Goal: Task Accomplishment & Management: Use online tool/utility

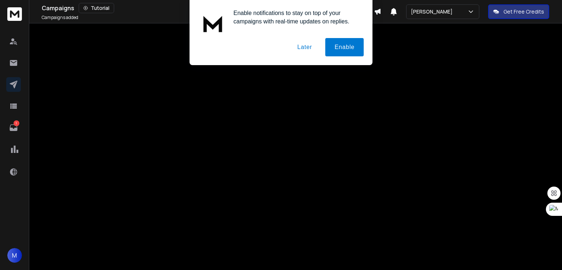
click at [305, 47] on button "Later" at bounding box center [304, 47] width 33 height 18
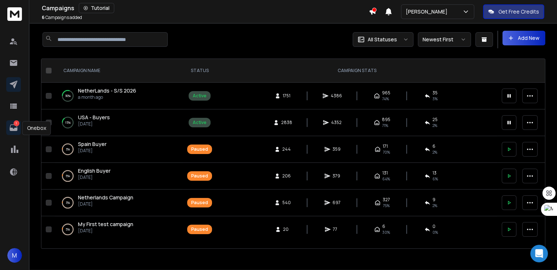
click at [11, 131] on icon at bounding box center [14, 127] width 8 height 7
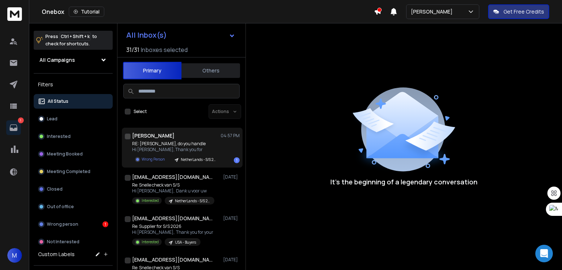
click at [154, 145] on p "RE: [PERSON_NAME], do you handle" at bounding box center [176, 144] width 88 height 6
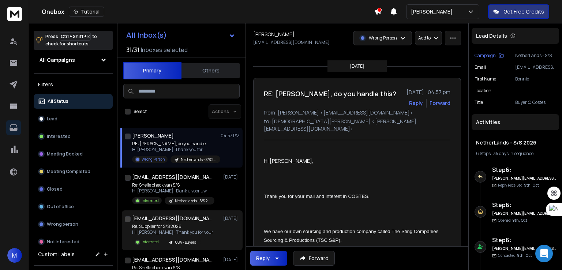
click at [156, 226] on p "Re: Supplier for S/S 2026" at bounding box center [172, 227] width 81 height 6
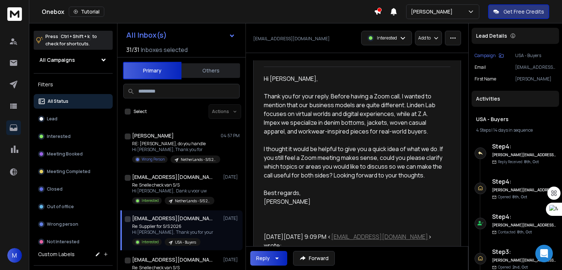
scroll to position [110, 0]
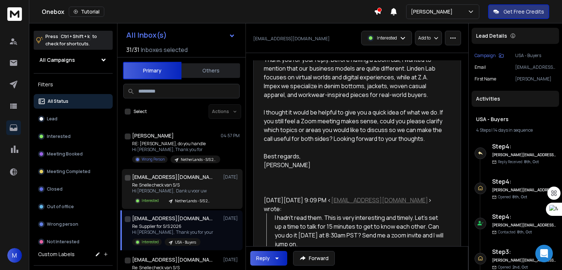
click at [153, 186] on p "Re: Snelle check van S/S" at bounding box center [173, 185] width 82 height 6
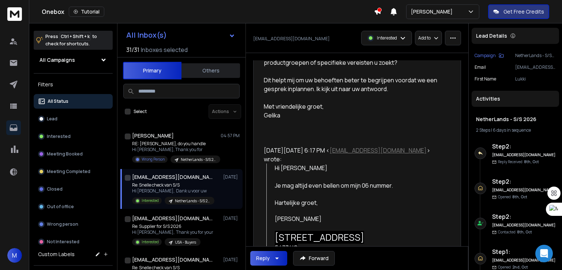
scroll to position [183, 0]
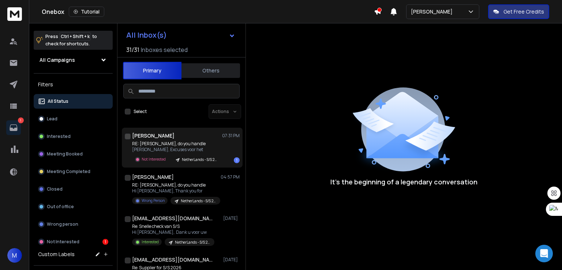
click at [167, 143] on p "RE: Freija, do you handle" at bounding box center [176, 144] width 88 height 6
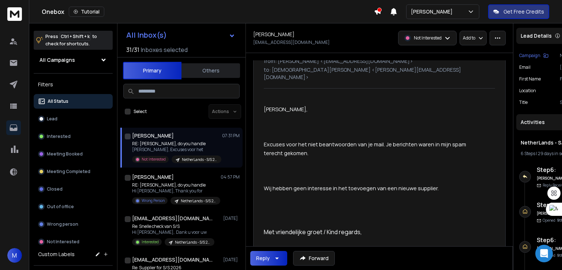
scroll to position [37, 0]
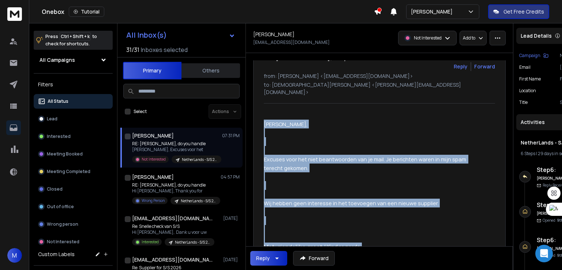
drag, startPoint x: 265, startPoint y: 118, endPoint x: 364, endPoint y: 243, distance: 160.0
copy div "Hoi Cristan, Excuses voor het niet beantwoorden van je mail. Je berichten waren…"
click at [14, 66] on icon at bounding box center [13, 63] width 9 height 9
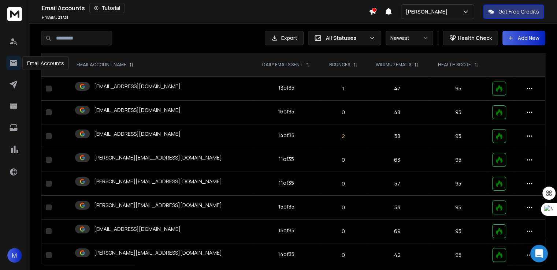
click at [495, 137] on icon at bounding box center [498, 136] width 7 height 7
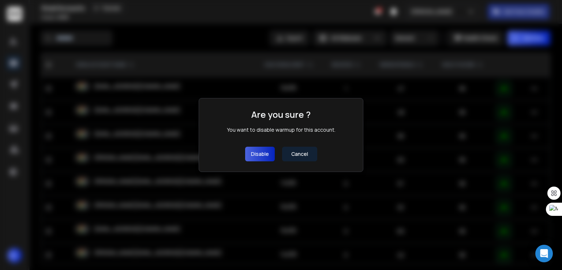
click at [298, 157] on button "Cancel" at bounding box center [299, 154] width 35 height 15
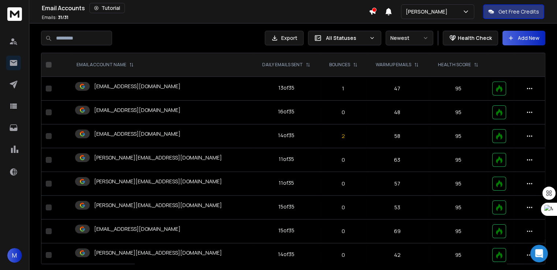
click at [156, 132] on p "vesela.dobrew@zaimpexglobal.com" at bounding box center [137, 133] width 86 height 7
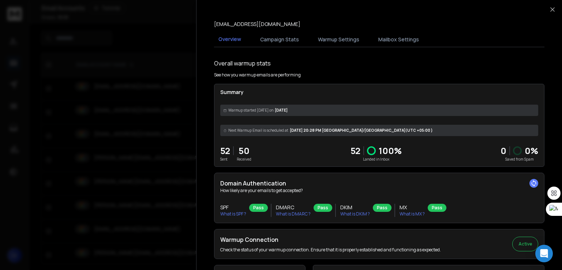
click at [281, 37] on button "Campaign Stats" at bounding box center [280, 39] width 48 height 16
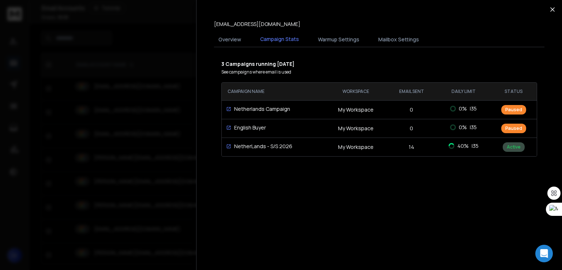
click at [551, 8] on icon "button" at bounding box center [553, 10] width 4 height 4
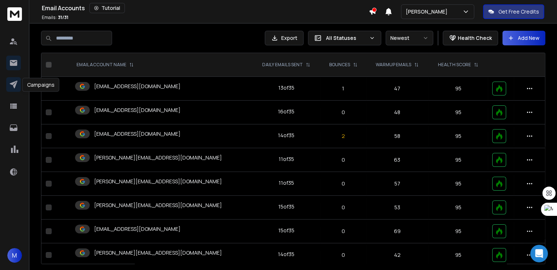
click at [15, 82] on icon at bounding box center [14, 85] width 8 height 8
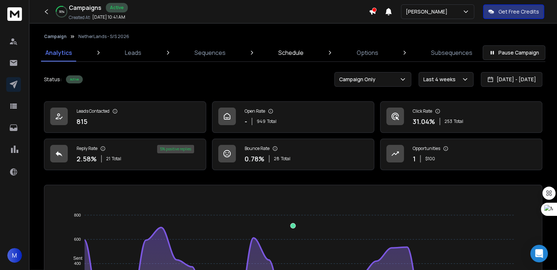
click at [298, 52] on p "Schedule" at bounding box center [290, 52] width 25 height 9
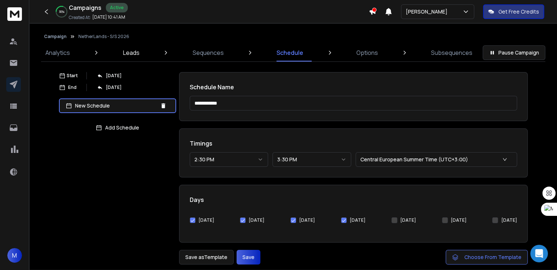
click at [134, 53] on p "Leads" at bounding box center [131, 52] width 16 height 9
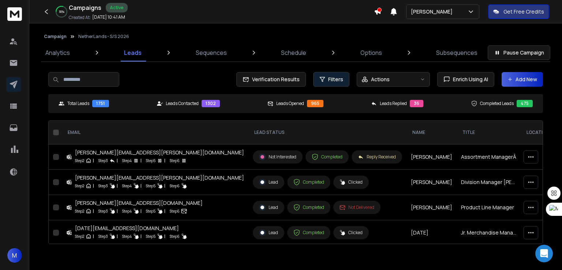
click at [337, 79] on span "Filters" at bounding box center [335, 79] width 15 height 7
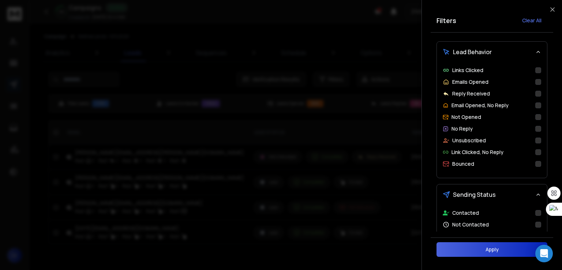
click at [536, 164] on button "Bounced" at bounding box center [539, 164] width 6 height 6
click at [478, 251] on button "Apply" at bounding box center [492, 249] width 111 height 15
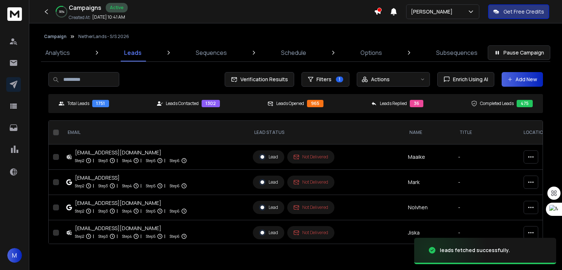
scroll to position [879, 0]
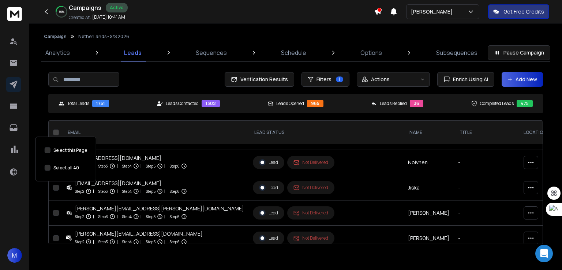
click at [63, 170] on label "Select all 40" at bounding box center [66, 168] width 26 height 6
click at [48, 167] on button "Select this Page" at bounding box center [48, 168] width 6 height 6
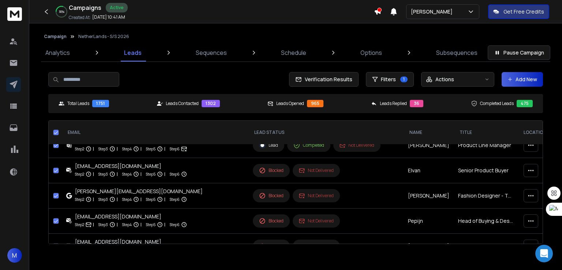
scroll to position [0, 0]
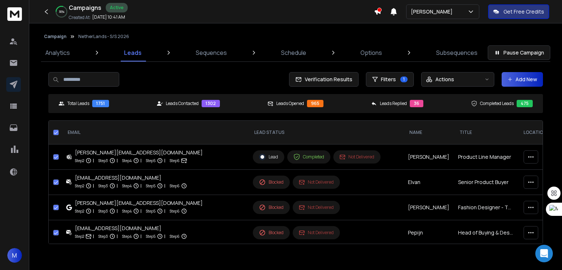
click at [340, 158] on div "Not Delivered" at bounding box center [357, 157] width 35 height 6
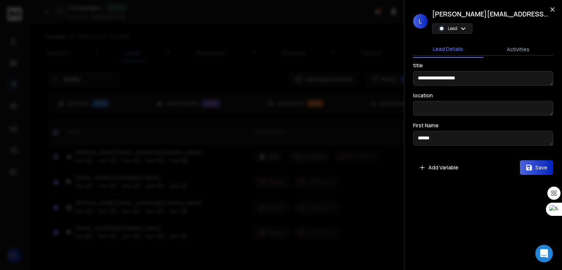
click at [554, 8] on icon "button" at bounding box center [553, 10] width 4 height 4
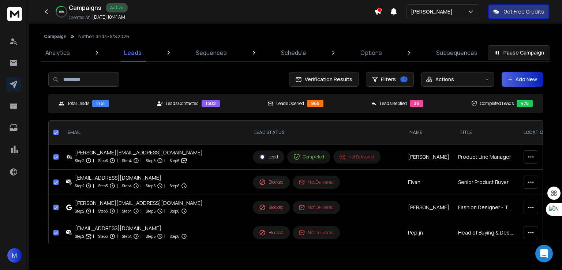
click at [528, 155] on icon "button" at bounding box center [531, 157] width 7 height 7
click at [477, 82] on div "Actions" at bounding box center [454, 79] width 56 height 7
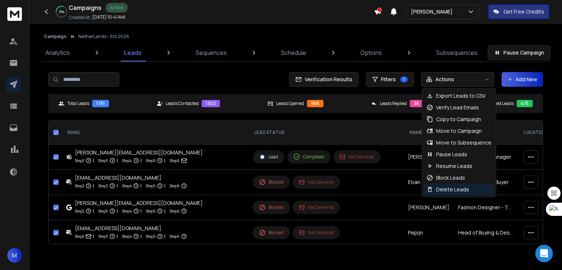
click at [452, 191] on p "Delete Leads" at bounding box center [452, 189] width 33 height 7
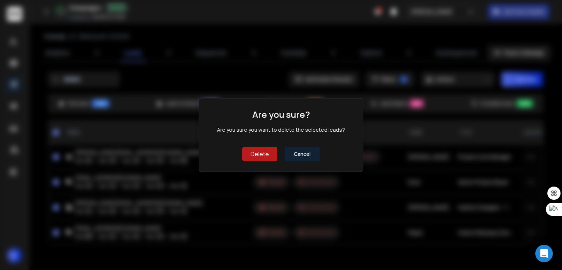
click at [258, 154] on button "Delete" at bounding box center [259, 154] width 35 height 15
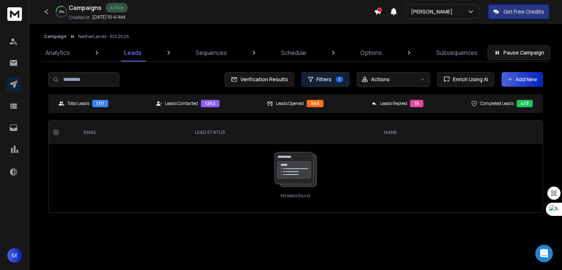
click at [326, 78] on span "Filters" at bounding box center [324, 79] width 15 height 7
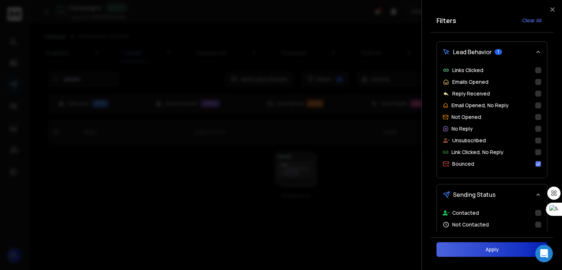
click at [536, 164] on button "Bounced" at bounding box center [539, 164] width 6 height 6
click at [477, 252] on button "Apply" at bounding box center [492, 249] width 111 height 15
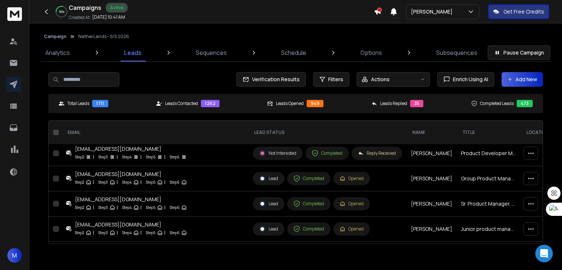
scroll to position [1349, 0]
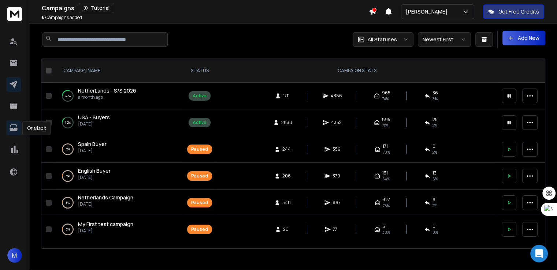
click at [12, 131] on icon at bounding box center [14, 127] width 8 height 7
